Goal: Task Accomplishment & Management: Manage account settings

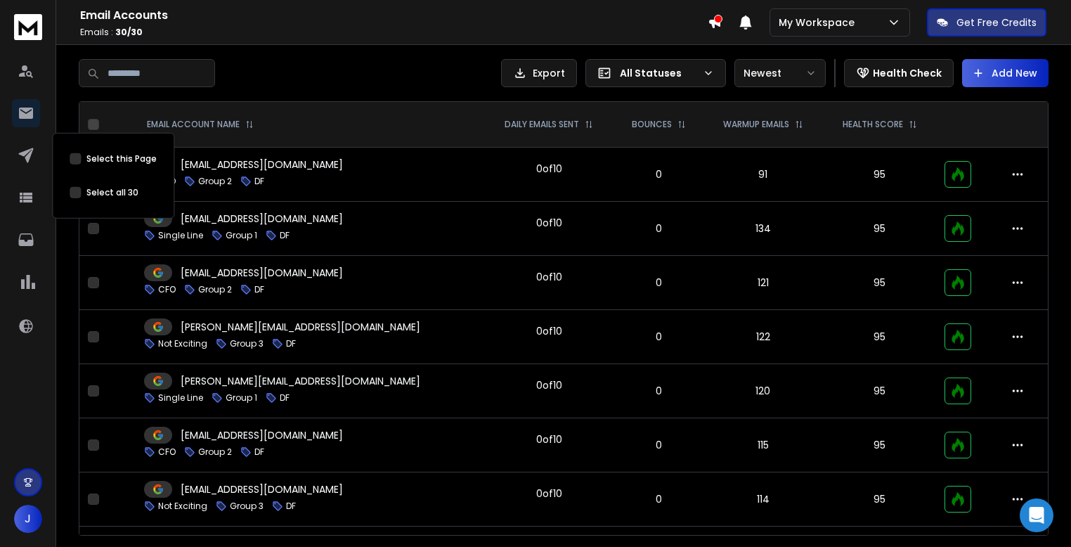
click at [105, 195] on label "Select all 30" at bounding box center [112, 192] width 52 height 11
click at [92, 191] on label "Select all 30" at bounding box center [112, 192] width 52 height 11
click at [74, 191] on button "Select this Page" at bounding box center [75, 192] width 11 height 11
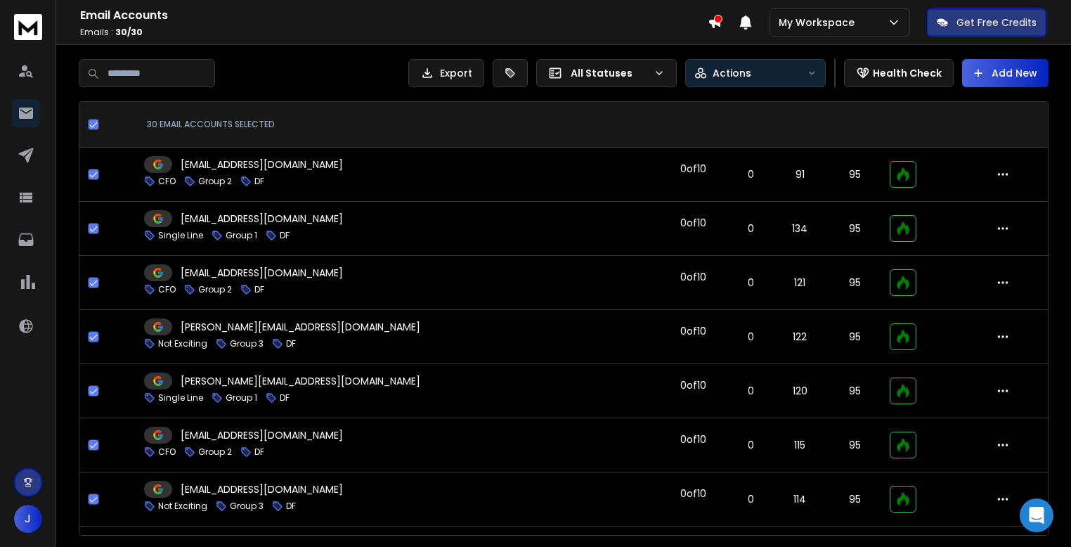
click at [765, 72] on icon "button" at bounding box center [812, 72] width 10 height 11
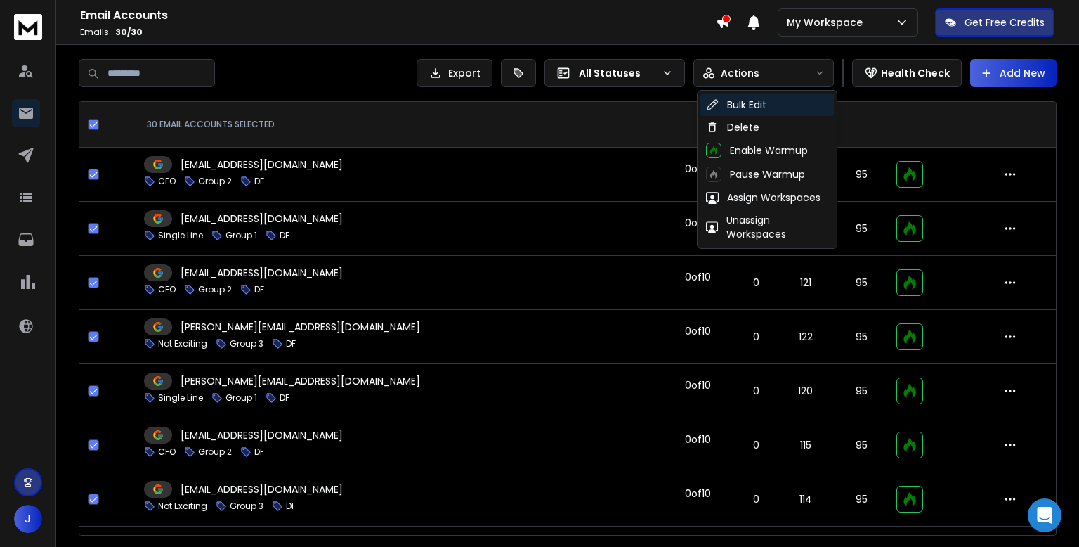
click at [765, 108] on div "Bulk Edit" at bounding box center [767, 104] width 133 height 22
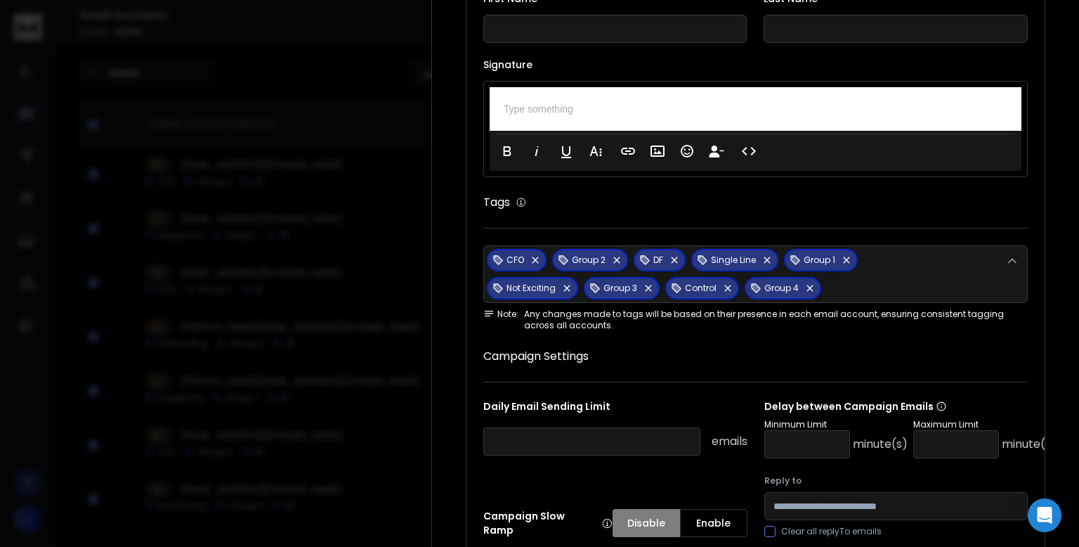
scroll to position [320, 0]
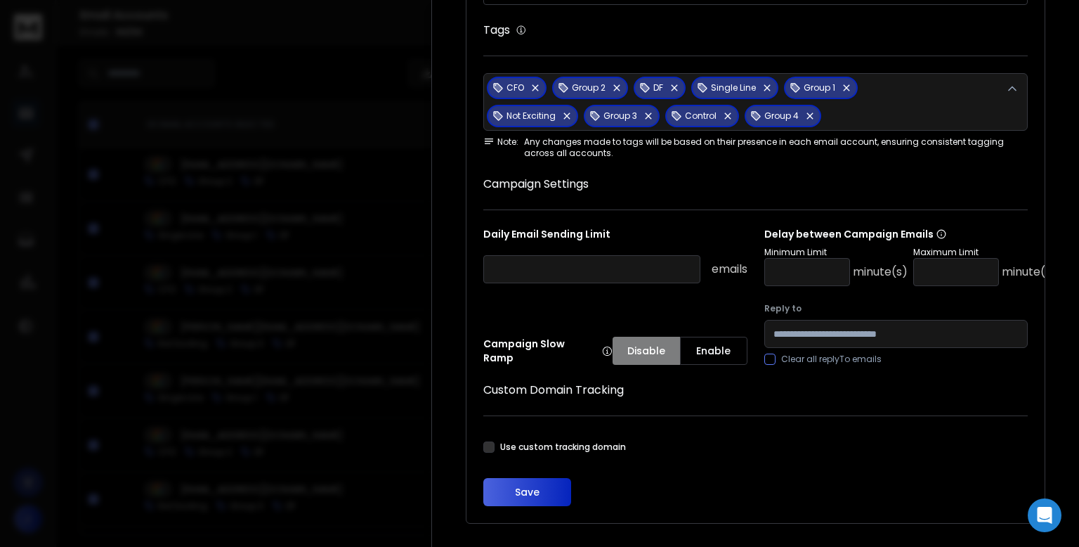
click at [765, 273] on input "number" at bounding box center [956, 272] width 86 height 28
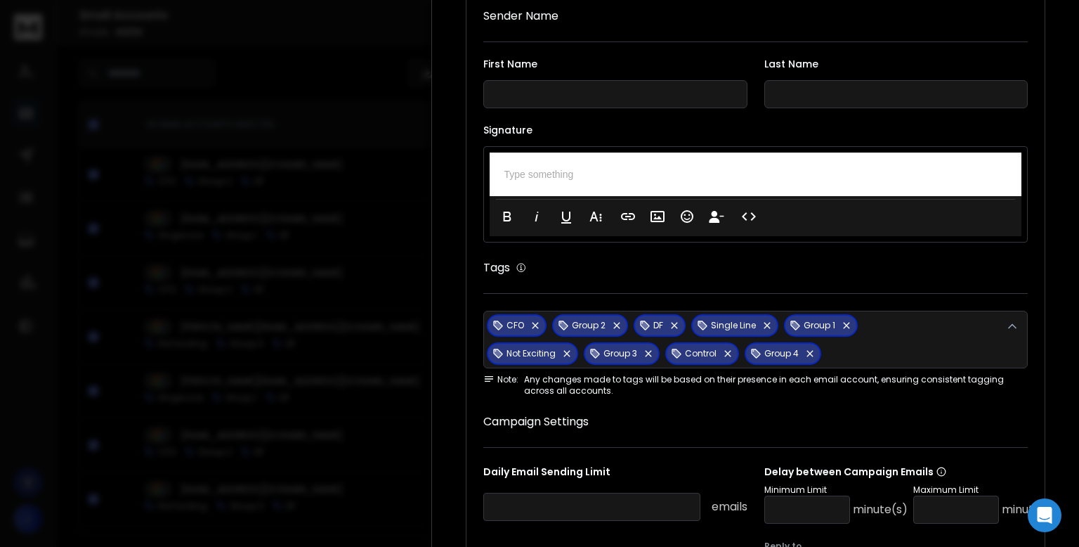
scroll to position [0, 0]
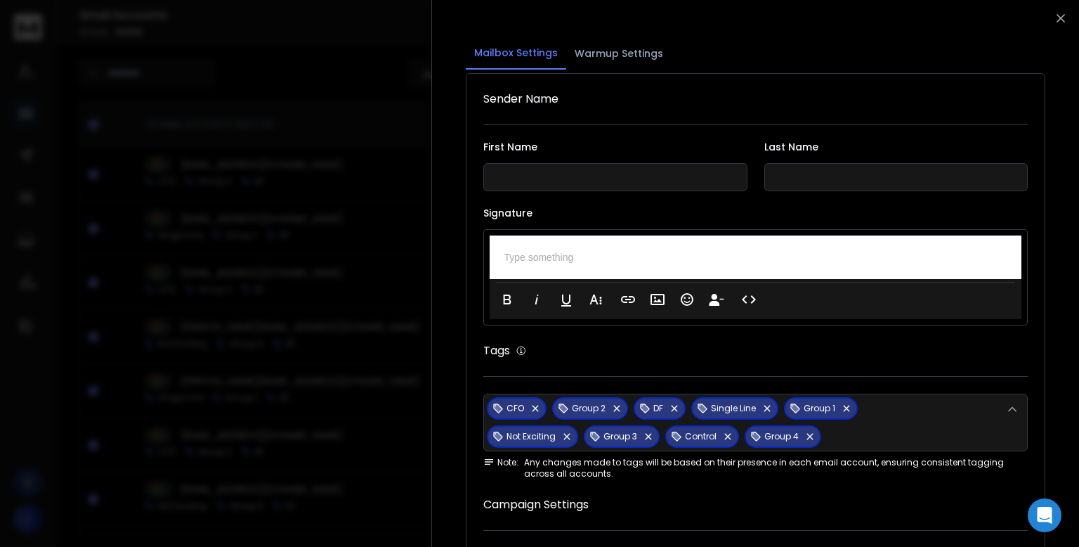
click at [621, 60] on button "Warmup Settings" at bounding box center [618, 53] width 105 height 31
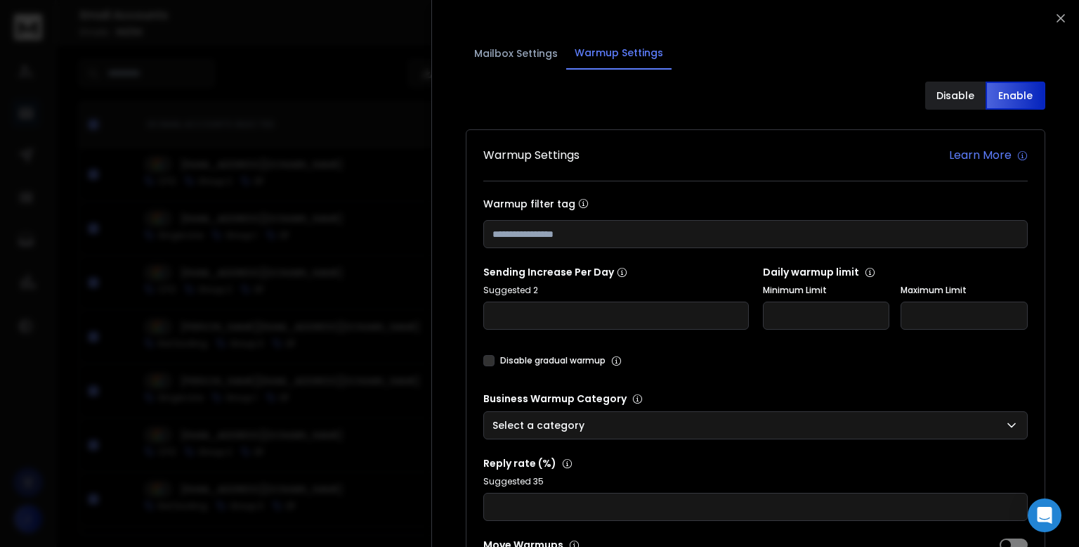
click at [524, 47] on button "Mailbox Settings" at bounding box center [516, 53] width 100 height 31
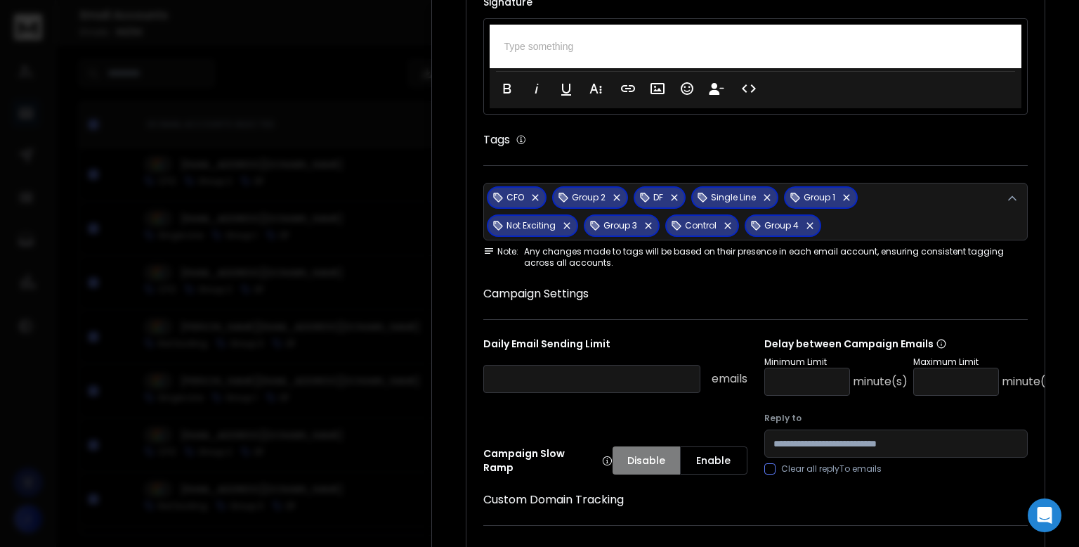
scroll to position [343, 0]
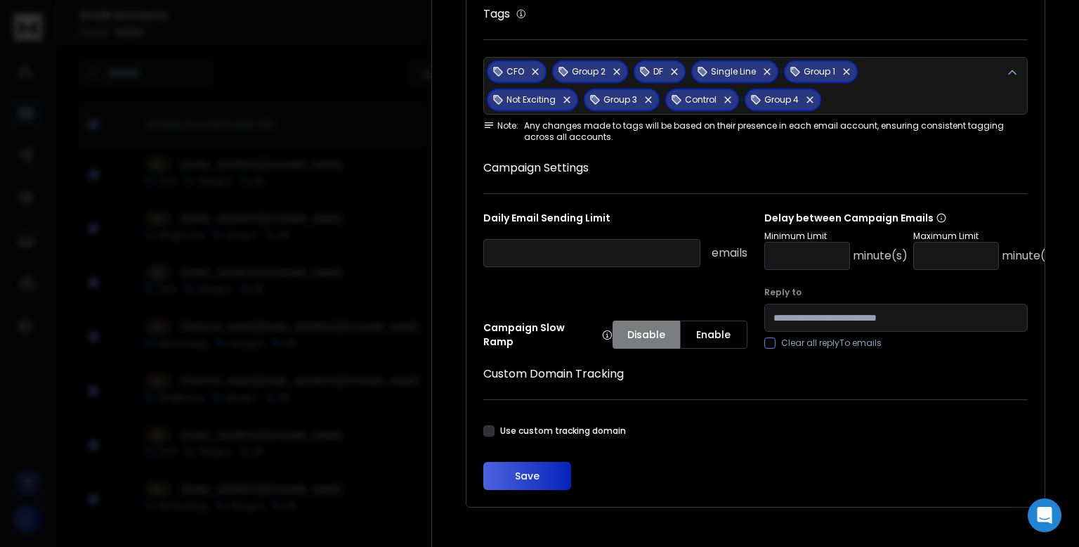
click at [765, 252] on input "number" at bounding box center [956, 256] width 86 height 28
type input "*"
click at [765, 249] on input "number" at bounding box center [807, 256] width 86 height 28
type input "*"
click at [550, 469] on button "Save" at bounding box center [527, 476] width 88 height 28
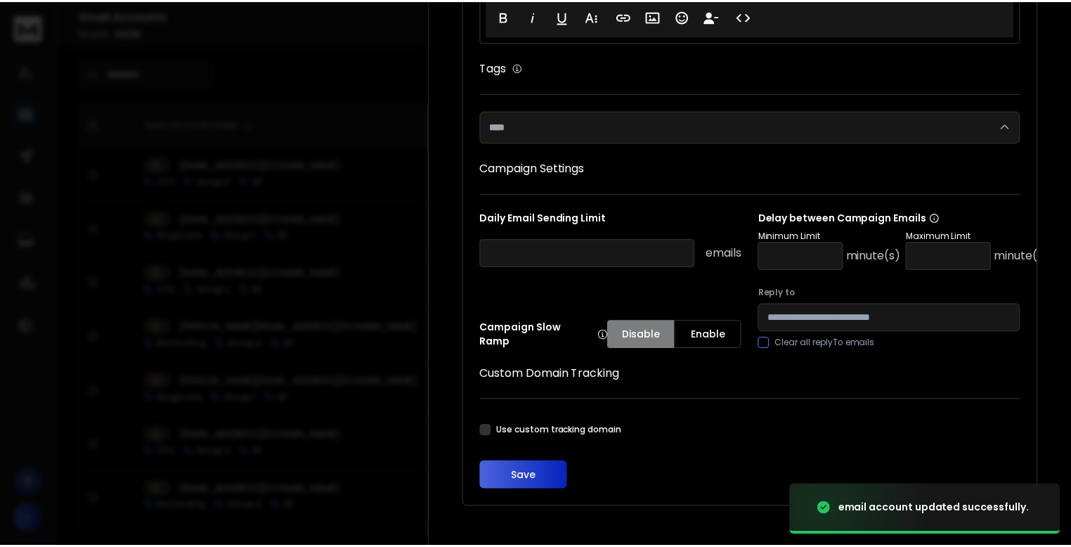
scroll to position [291, 0]
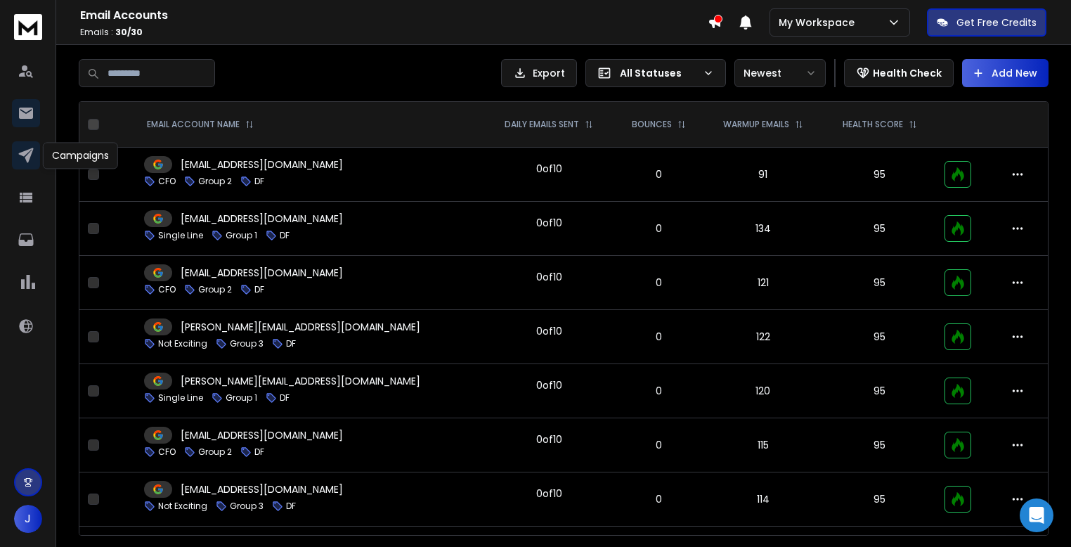
click at [22, 155] on icon at bounding box center [25, 155] width 15 height 15
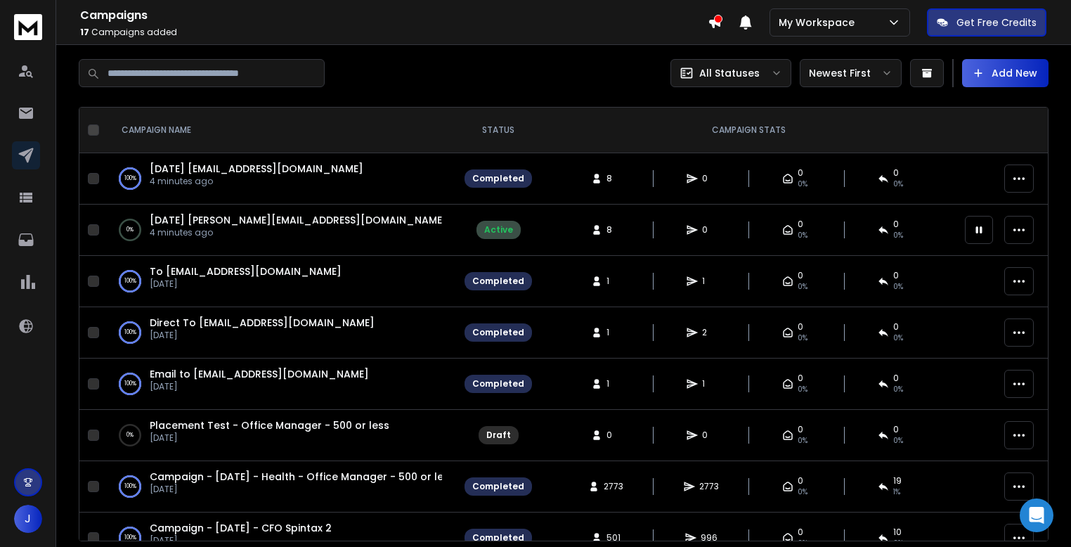
click at [263, 169] on span "[DATE] [EMAIL_ADDRESS][DOMAIN_NAME]" at bounding box center [257, 169] width 214 height 14
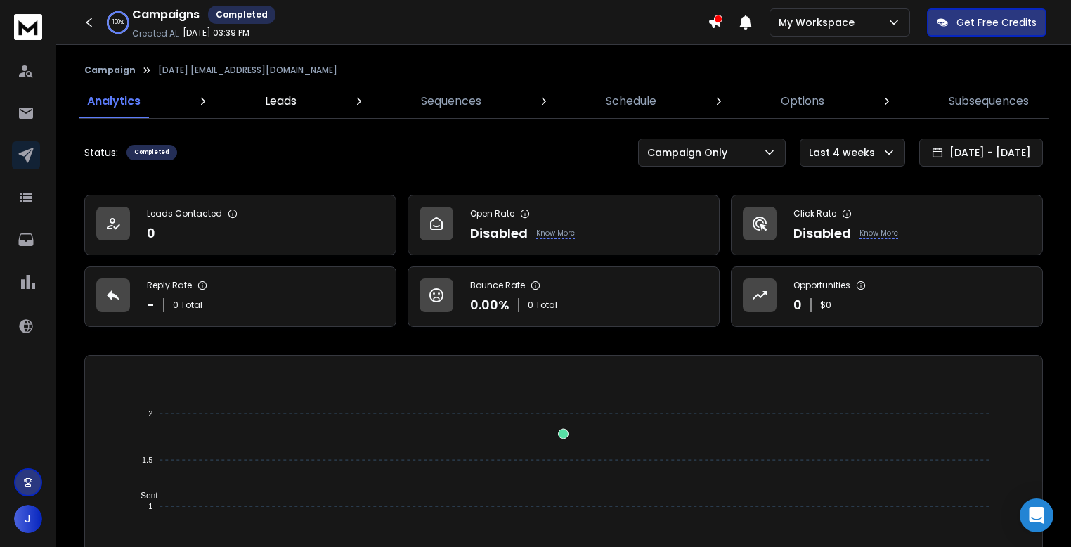
click at [287, 102] on p "Leads" at bounding box center [281, 101] width 32 height 17
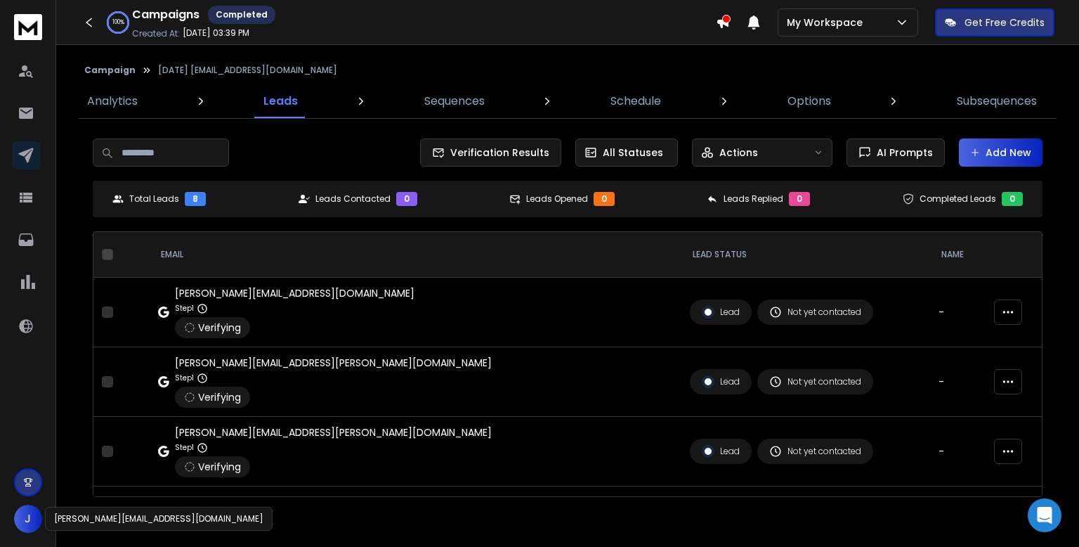
click at [36, 512] on span "J" at bounding box center [28, 518] width 28 height 28
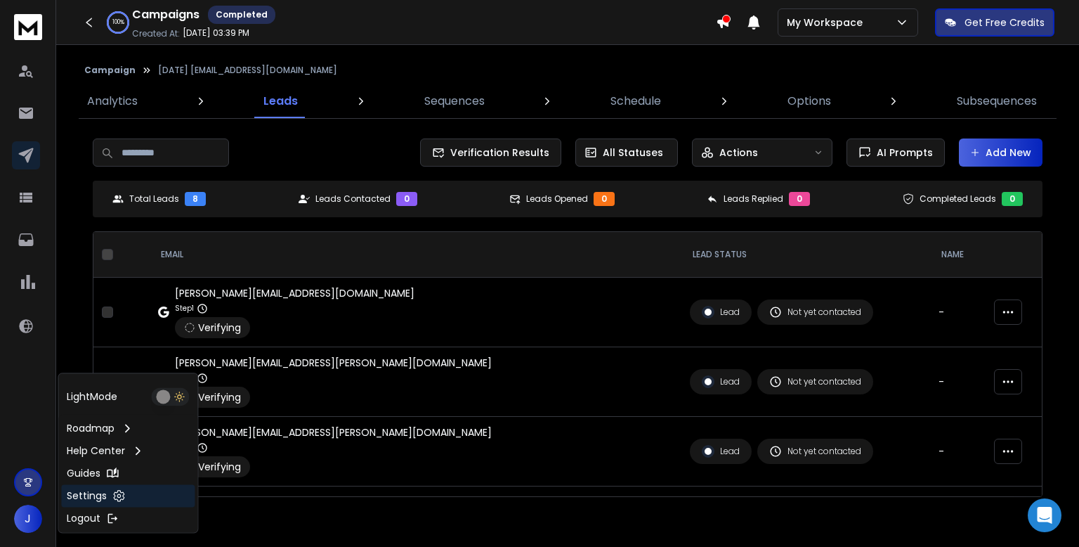
click at [74, 499] on p "Settings" at bounding box center [87, 495] width 40 height 14
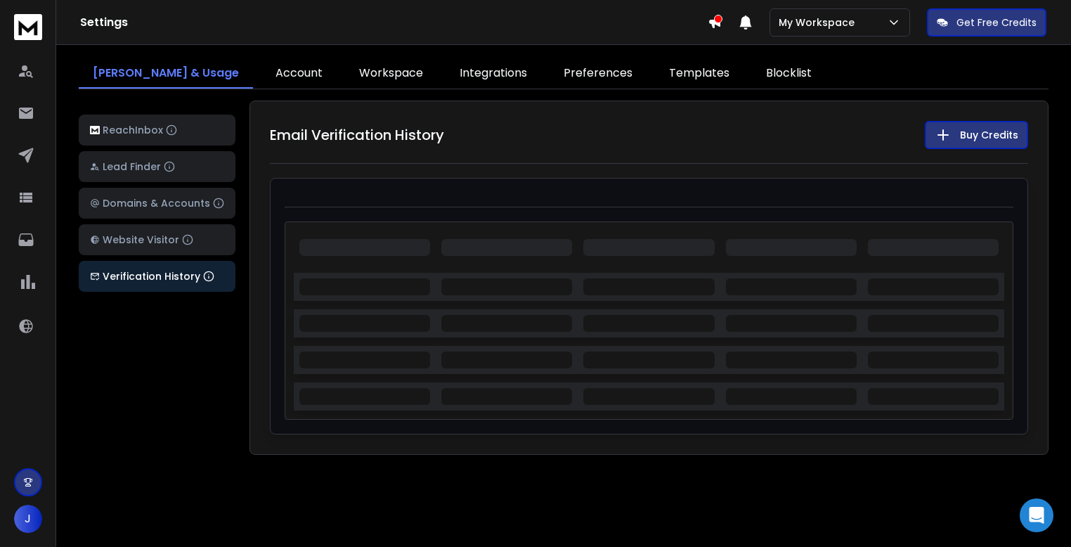
click at [153, 270] on button "Verification History" at bounding box center [157, 276] width 157 height 31
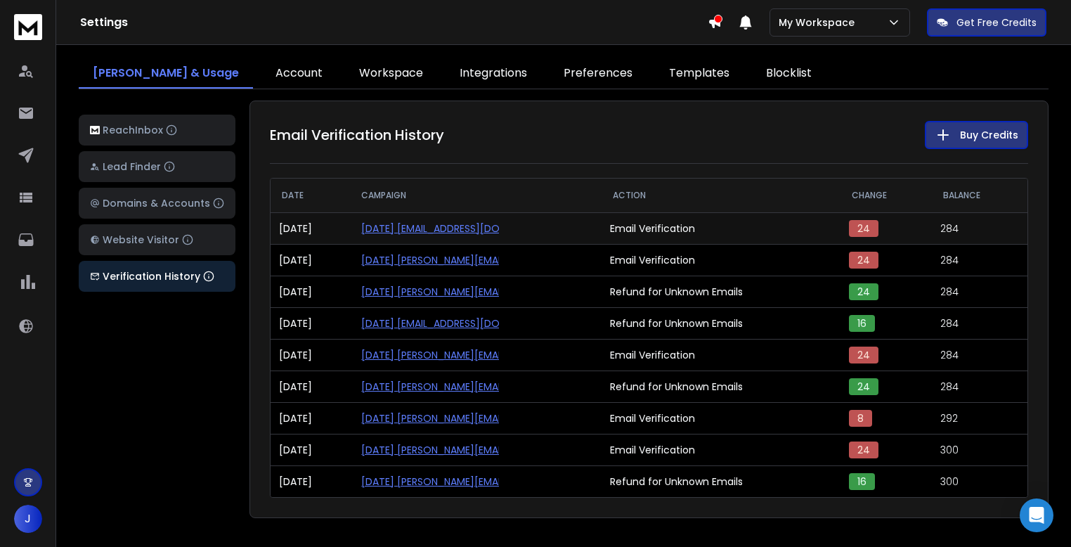
click at [499, 230] on link "[DATE] [EMAIL_ADDRESS][DOMAIN_NAME]" at bounding box center [428, 228] width 141 height 14
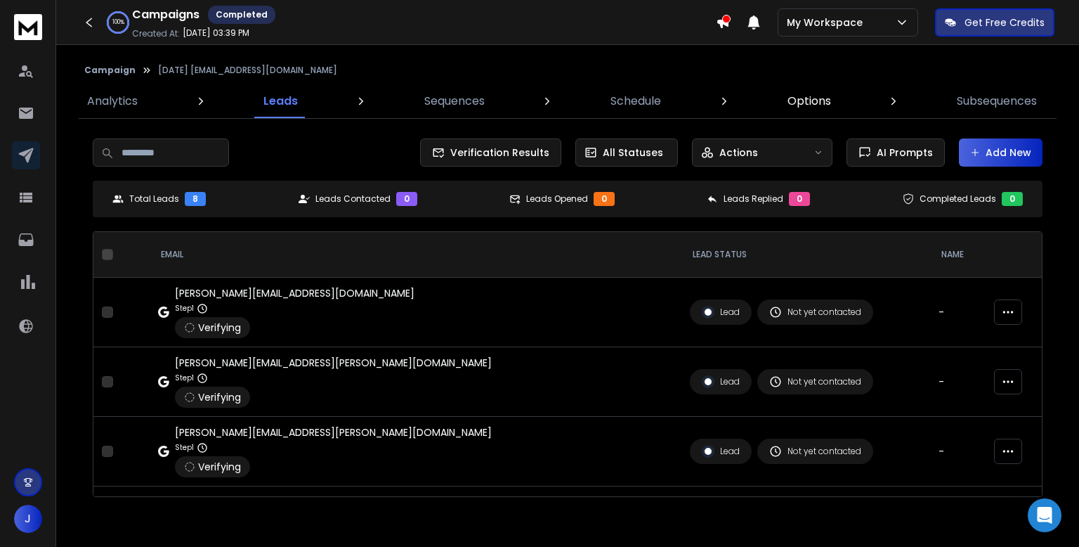
click at [838, 103] on div "Analytics Leads Sequences Schedule Options Subsequences" at bounding box center [562, 101] width 967 height 34
click at [817, 107] on p "Options" at bounding box center [810, 101] width 44 height 17
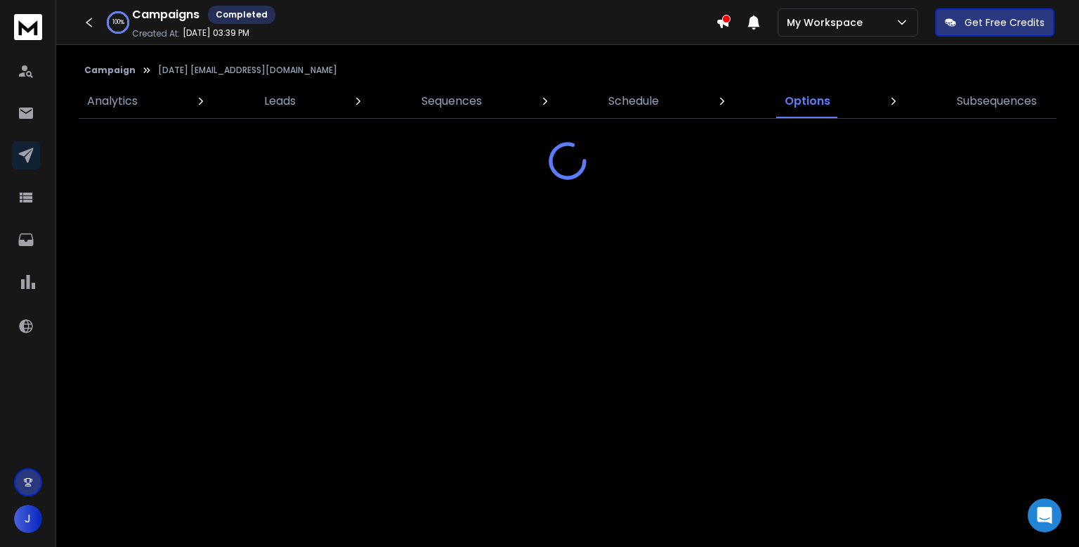
select select "*"
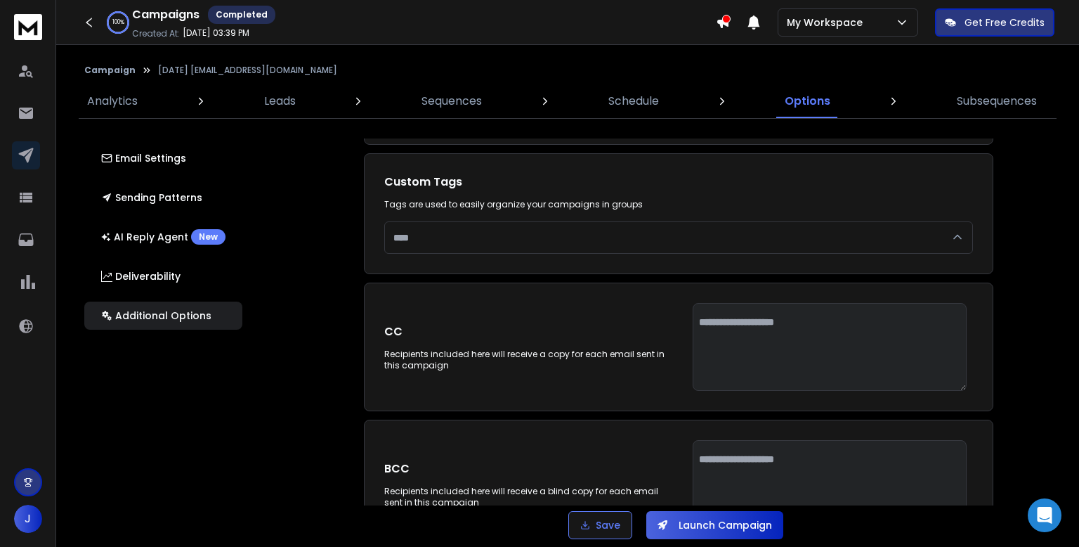
scroll to position [2675, 0]
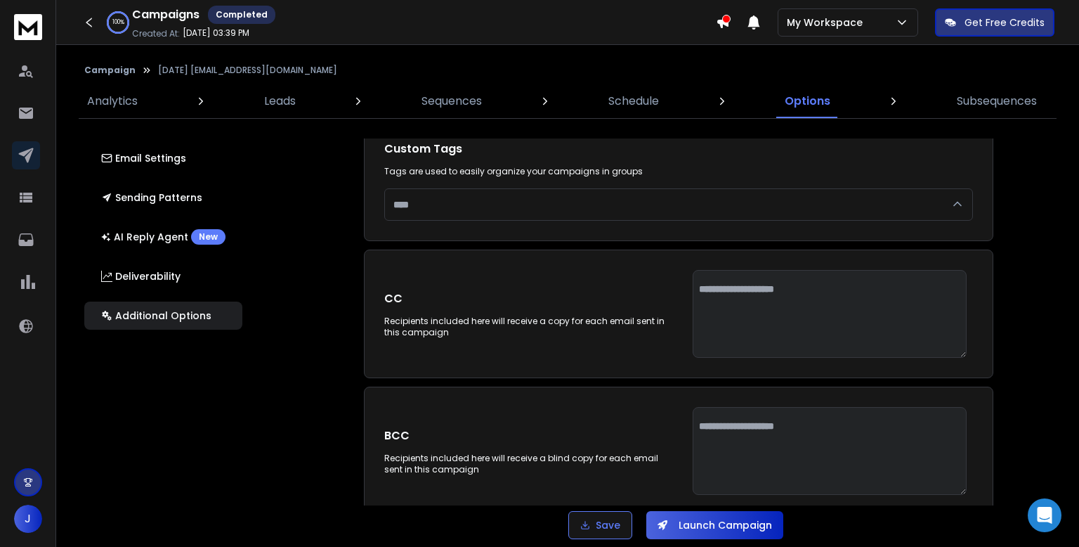
click at [129, 67] on button "Campaign" at bounding box center [109, 70] width 51 height 11
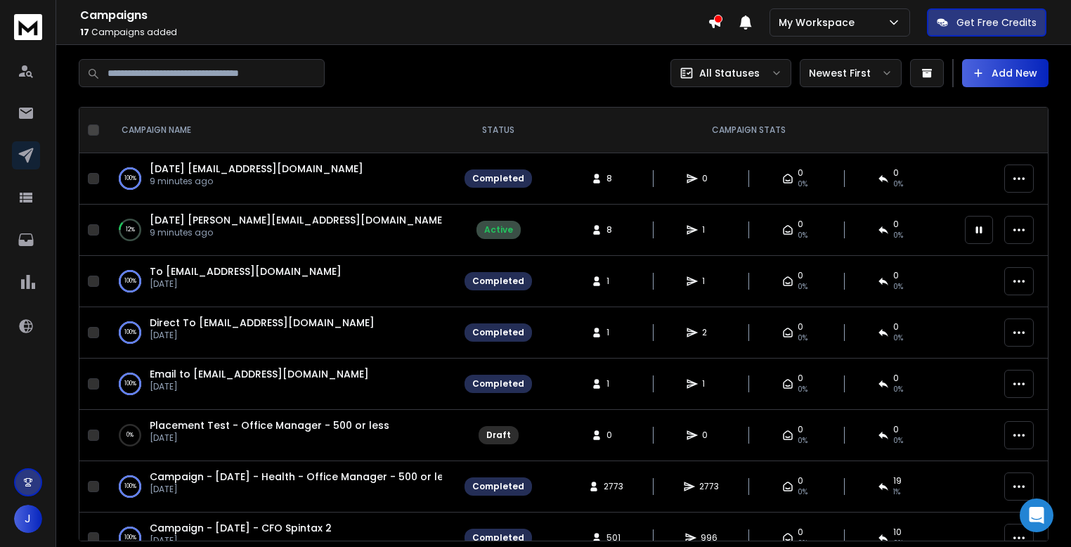
click at [250, 215] on span "[DATE] [PERSON_NAME][EMAIL_ADDRESS][DOMAIN_NAME]" at bounding box center [298, 220] width 297 height 14
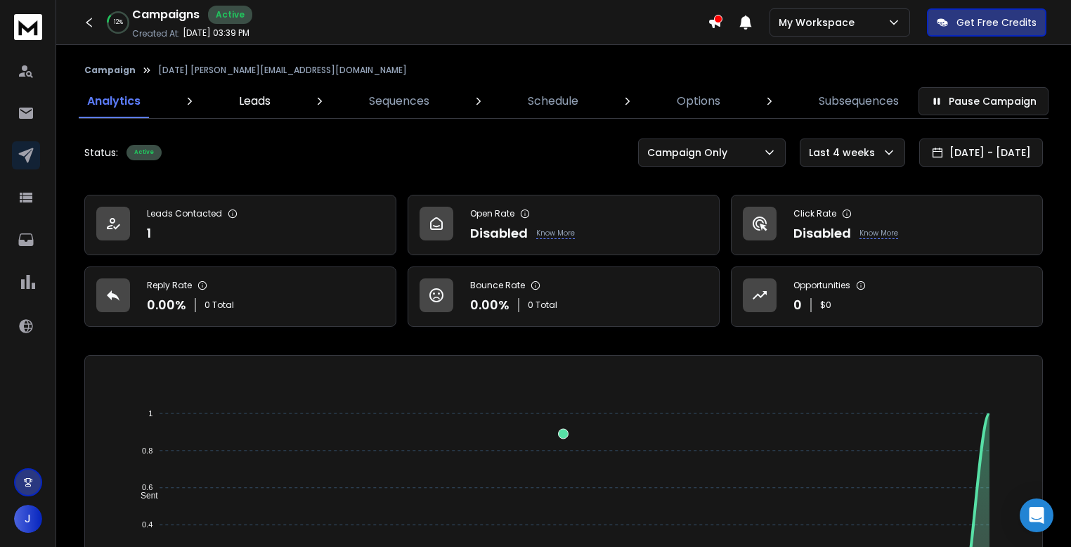
click at [250, 98] on p "Leads" at bounding box center [255, 101] width 32 height 17
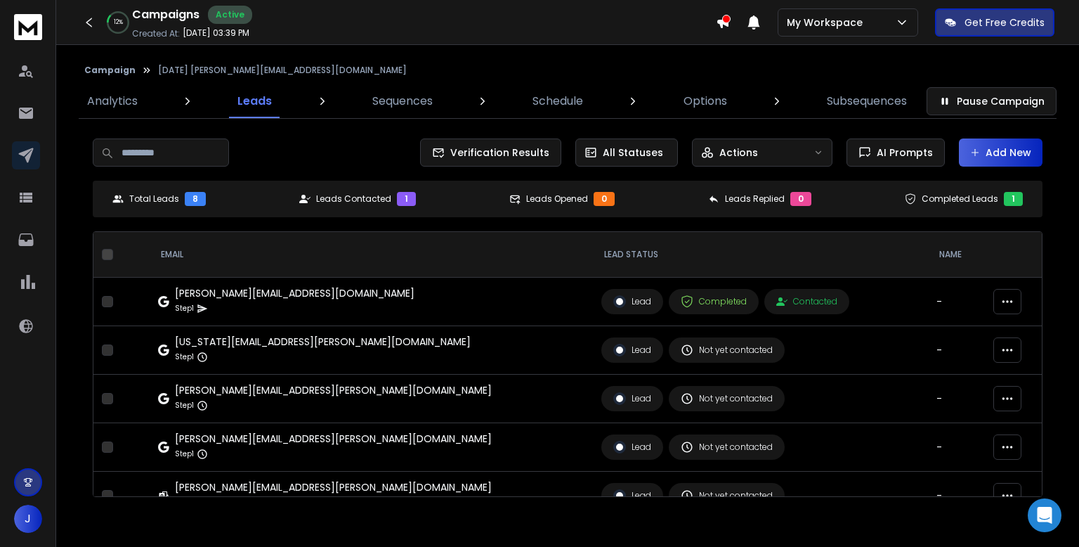
click at [122, 74] on button "Campaign" at bounding box center [109, 70] width 51 height 11
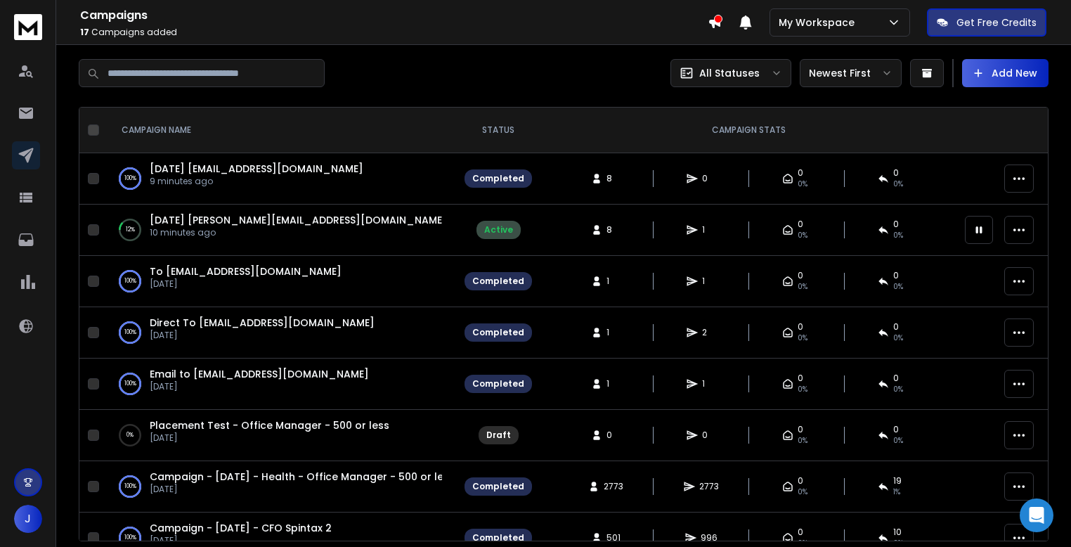
click at [271, 174] on span "[DATE] [EMAIL_ADDRESS][DOMAIN_NAME]" at bounding box center [257, 169] width 214 height 14
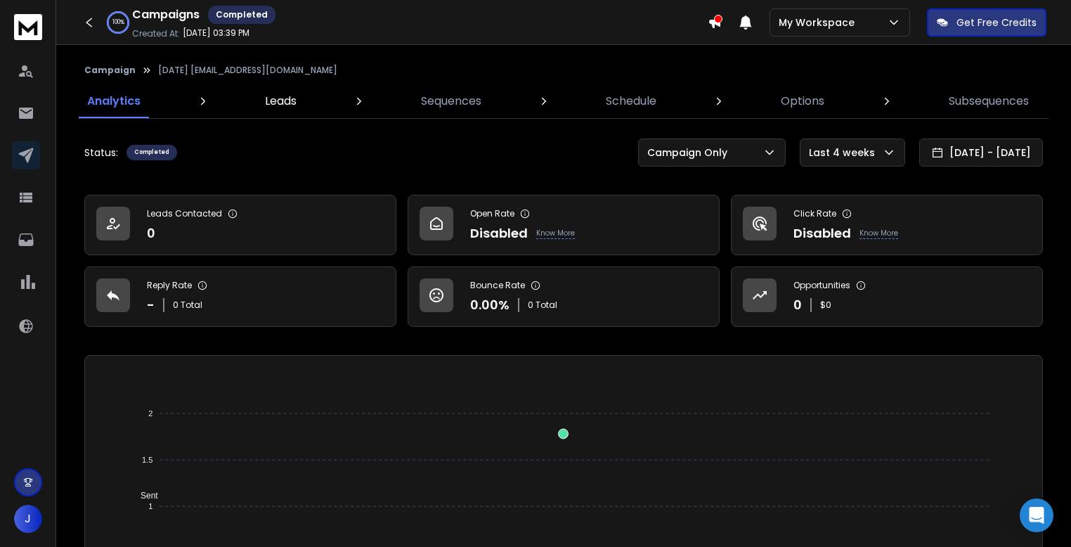
click at [278, 98] on p "Leads" at bounding box center [281, 101] width 32 height 17
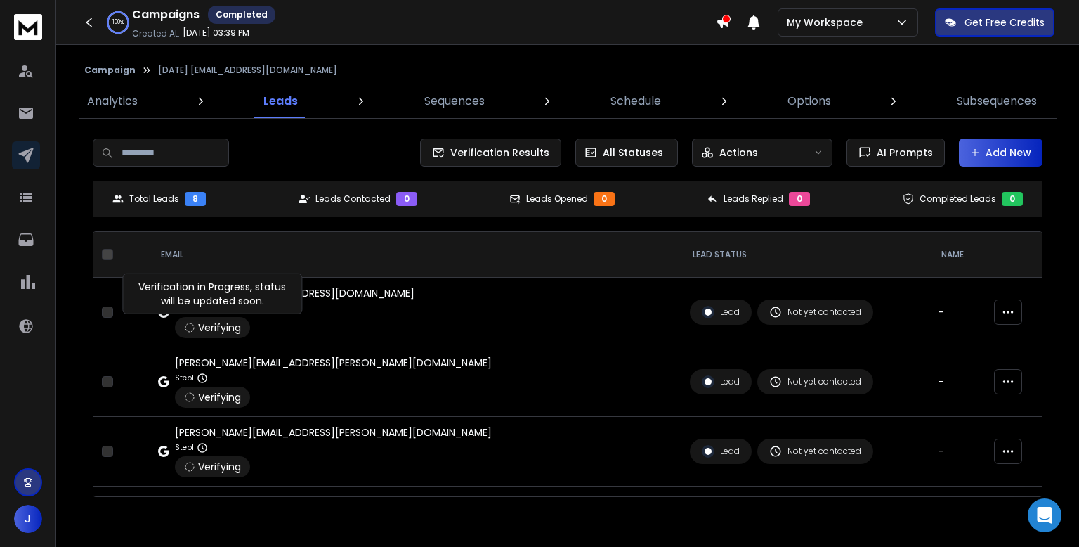
click at [184, 325] on icon at bounding box center [189, 327] width 11 height 11
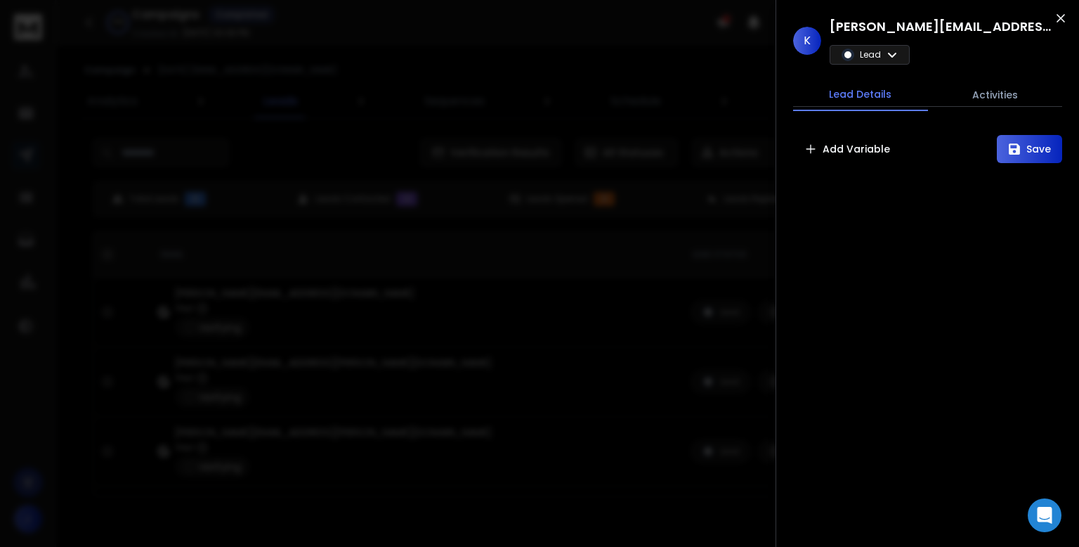
click at [1062, 18] on icon "button" at bounding box center [1061, 18] width 14 height 14
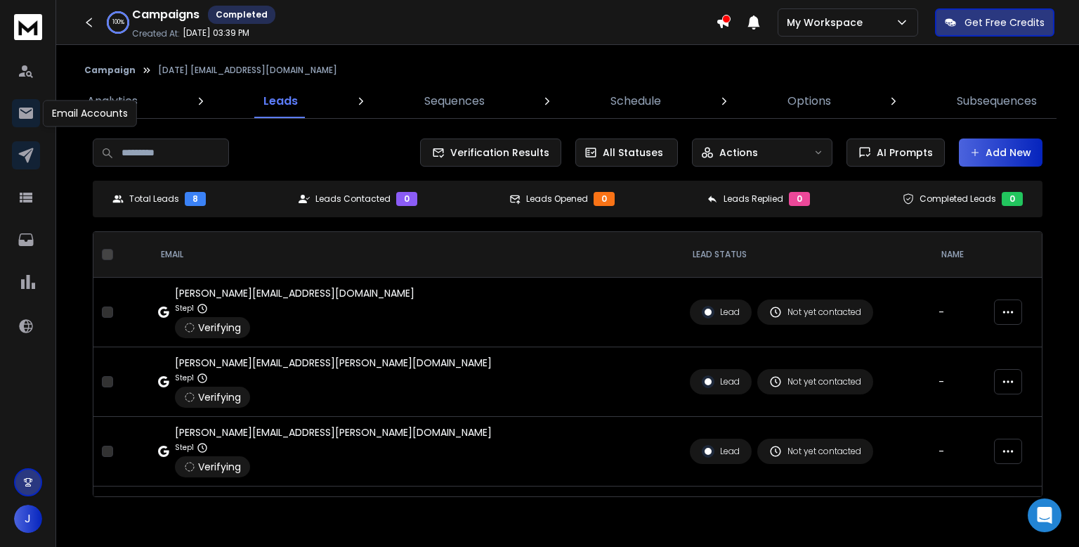
click at [25, 115] on icon at bounding box center [26, 113] width 14 height 11
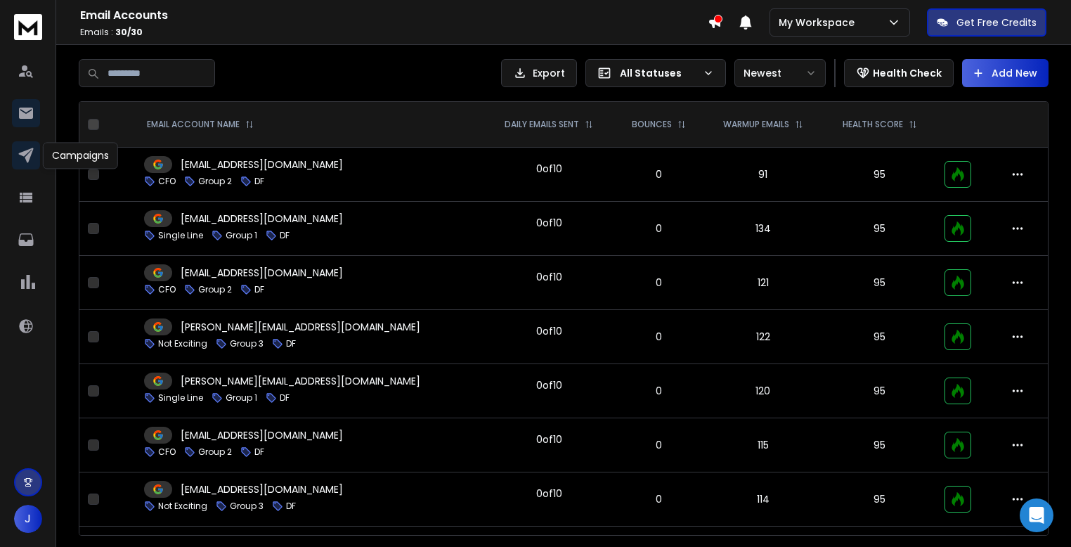
click at [32, 152] on icon at bounding box center [26, 155] width 17 height 17
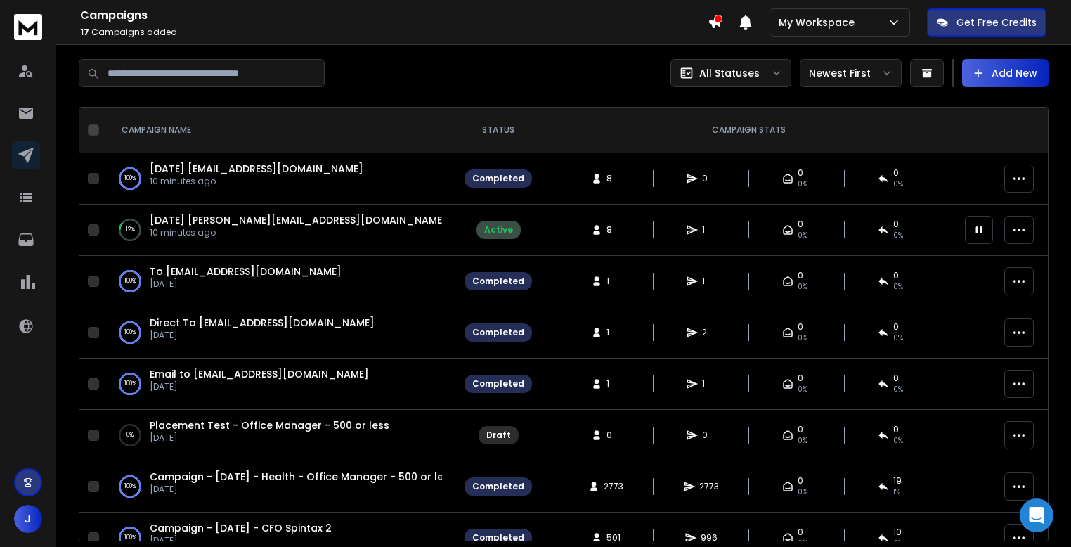
click at [269, 270] on span "To [EMAIL_ADDRESS][DOMAIN_NAME]" at bounding box center [246, 271] width 192 height 14
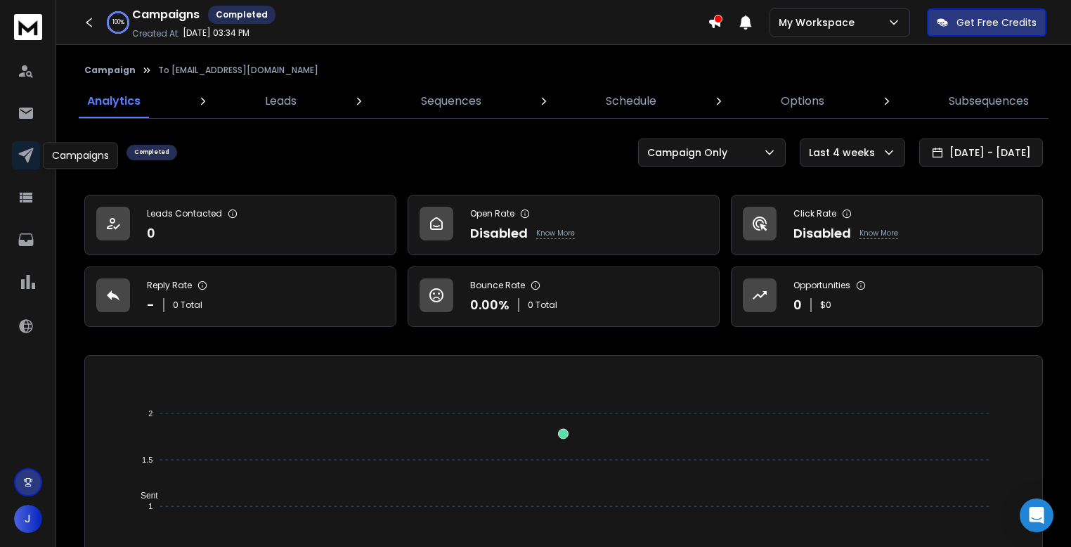
click at [29, 145] on link at bounding box center [26, 155] width 28 height 28
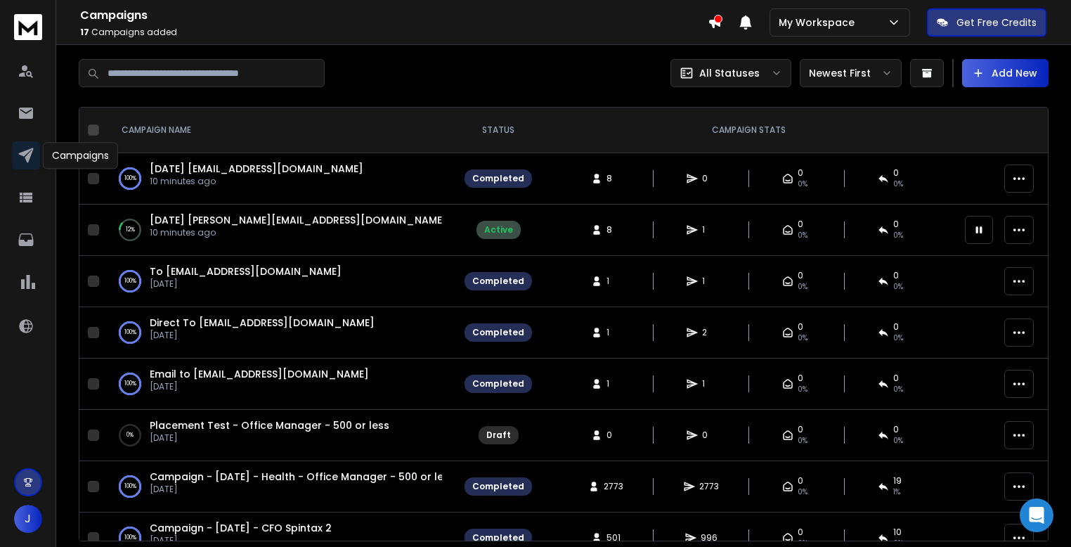
click at [250, 167] on span "[DATE] [EMAIL_ADDRESS][DOMAIN_NAME]" at bounding box center [257, 169] width 214 height 14
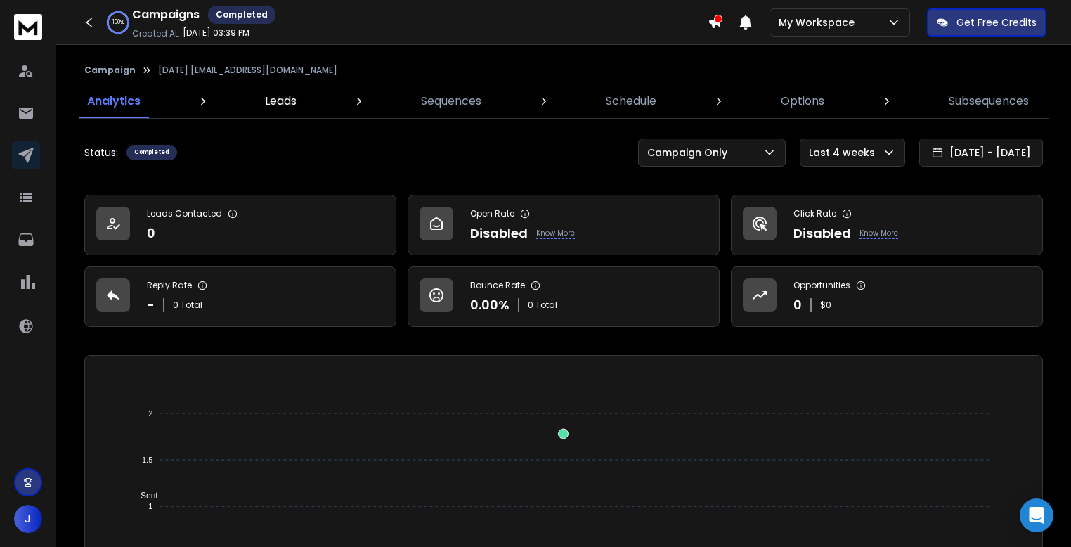
click at [278, 102] on p "Leads" at bounding box center [281, 101] width 32 height 17
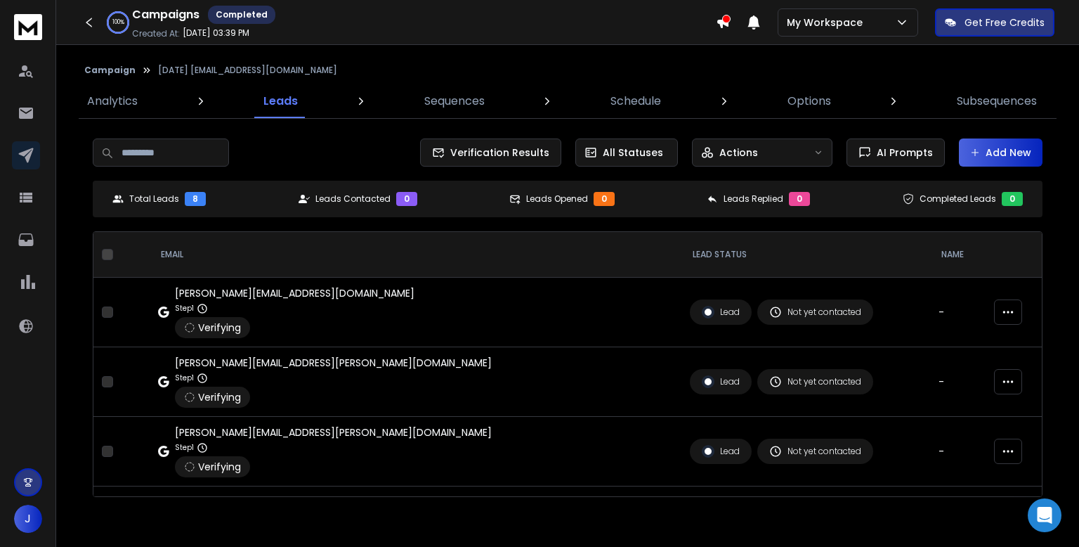
click at [986, 315] on td at bounding box center [1014, 313] width 56 height 70
click at [1002, 311] on icon "button" at bounding box center [1008, 312] width 13 height 13
click at [1003, 311] on icon "button" at bounding box center [1008, 312] width 11 height 2
click at [1002, 380] on icon "button" at bounding box center [1008, 381] width 13 height 13
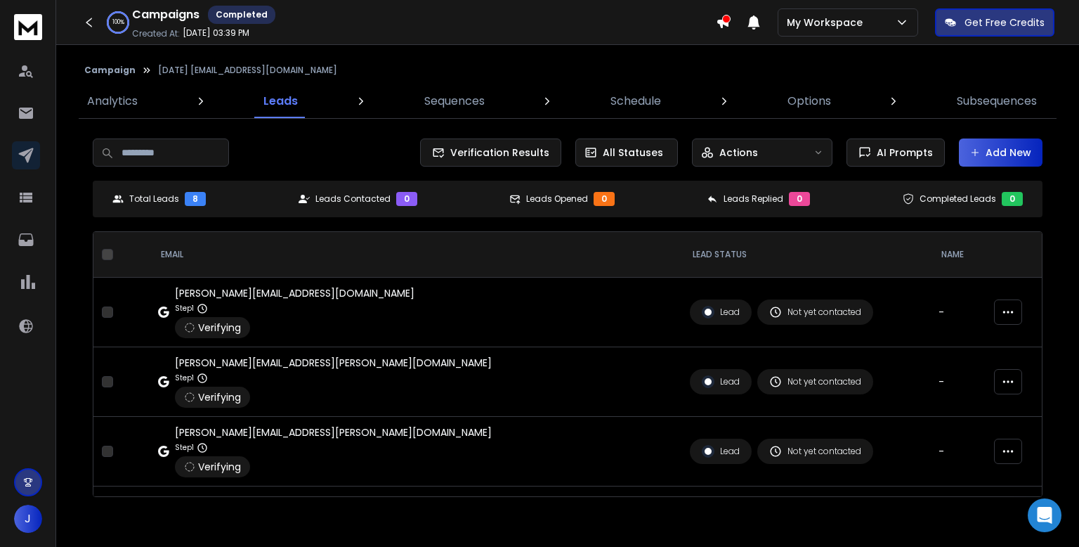
click at [151, 72] on div "Campaign 2025-08-11 ray@boldfirm.net" at bounding box center [568, 70] width 978 height 22
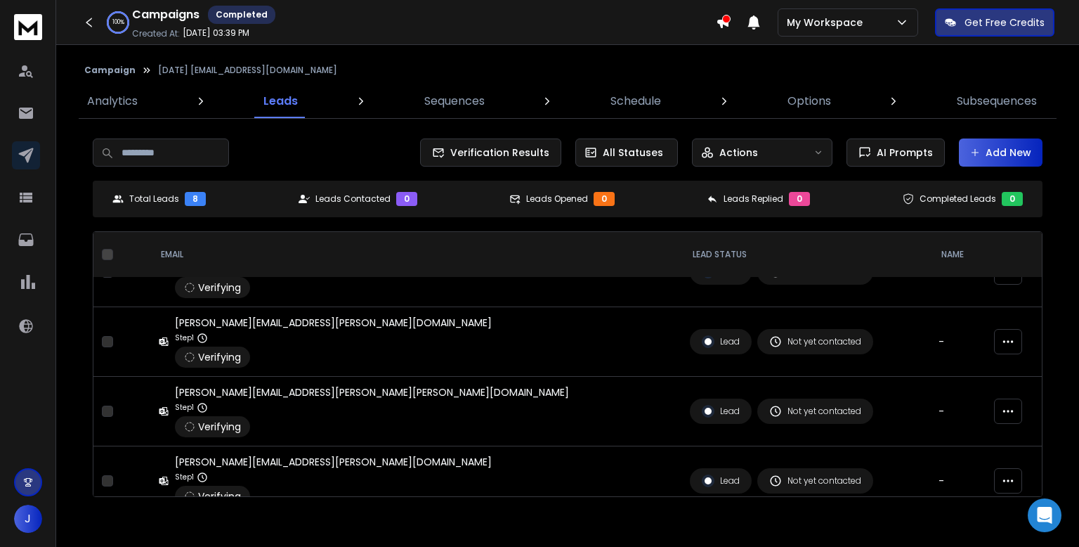
scroll to position [345, 0]
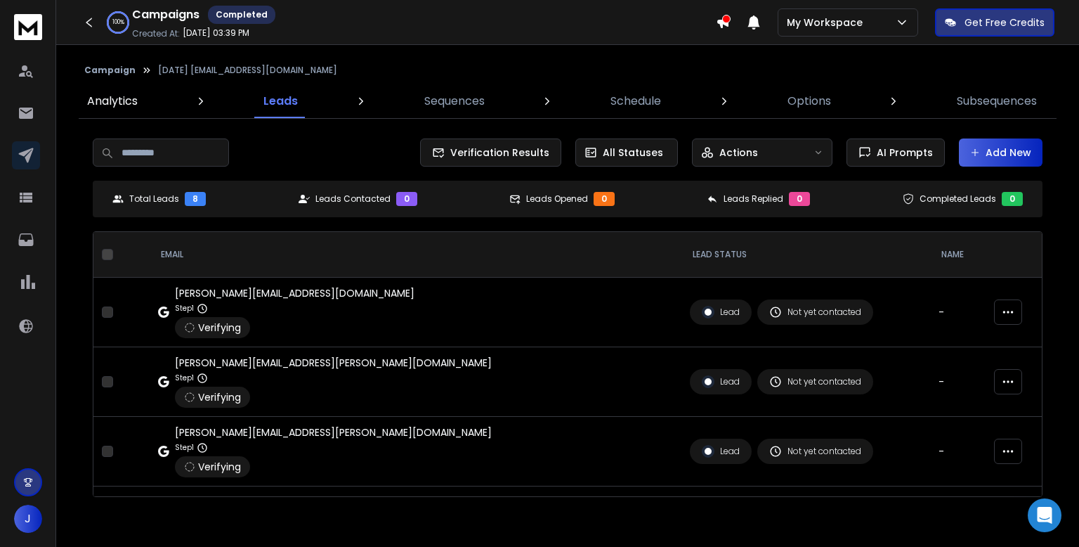
click at [131, 101] on p "Analytics" at bounding box center [112, 101] width 51 height 17
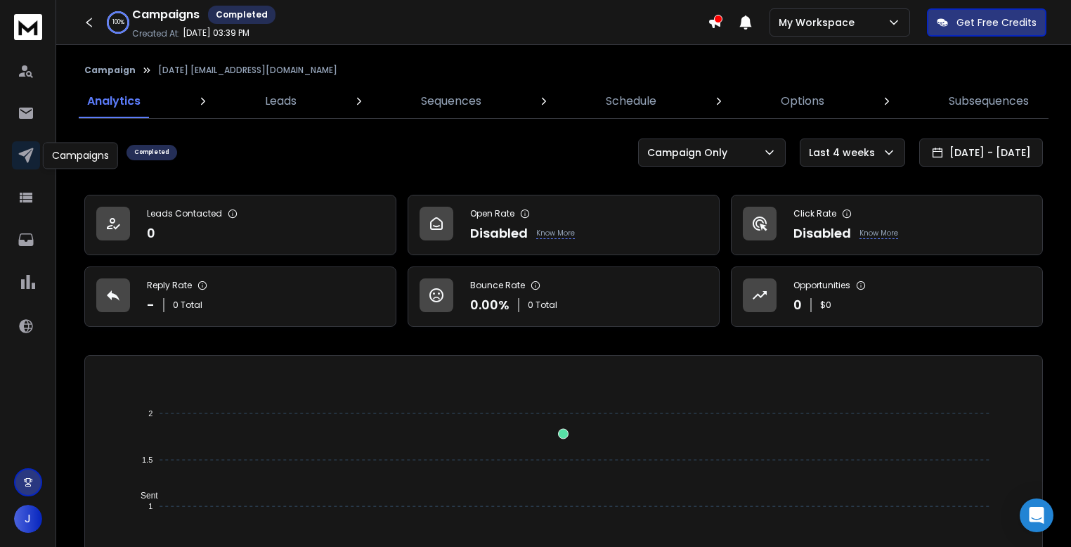
click at [33, 150] on icon at bounding box center [26, 155] width 17 height 17
